Goal: Task Accomplishment & Management: Use online tool/utility

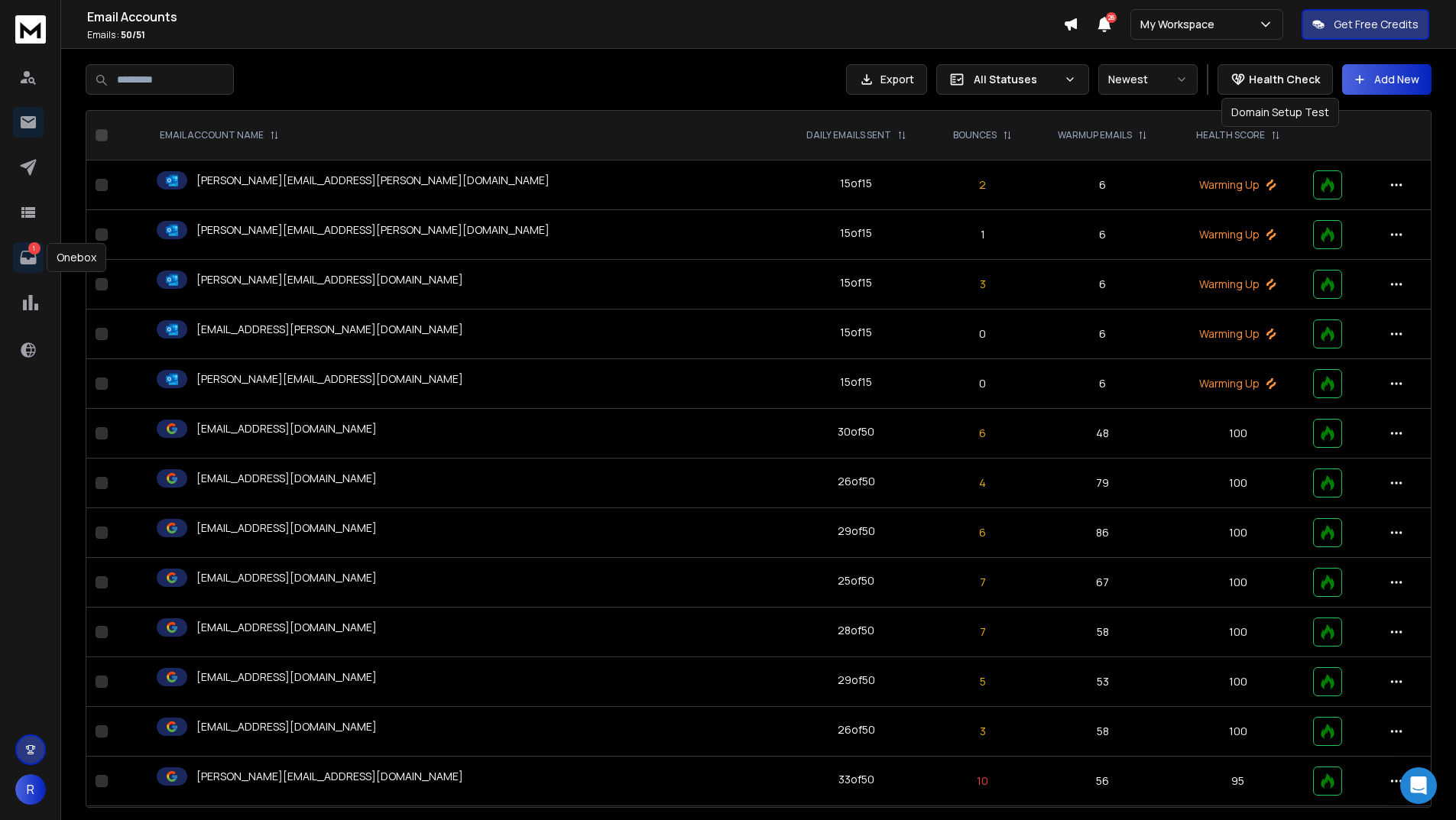
click at [23, 257] on icon at bounding box center [28, 258] width 19 height 19
